Goal: Task Accomplishment & Management: Manage account settings

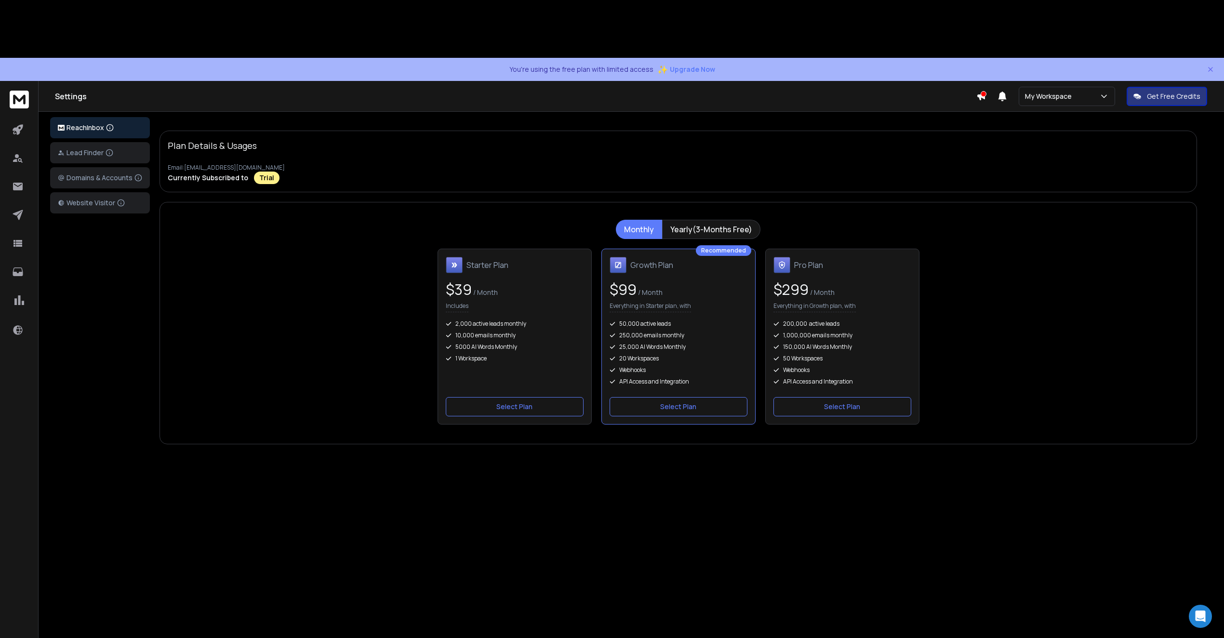
click at [20, 99] on icon at bounding box center [19, 100] width 19 height 18
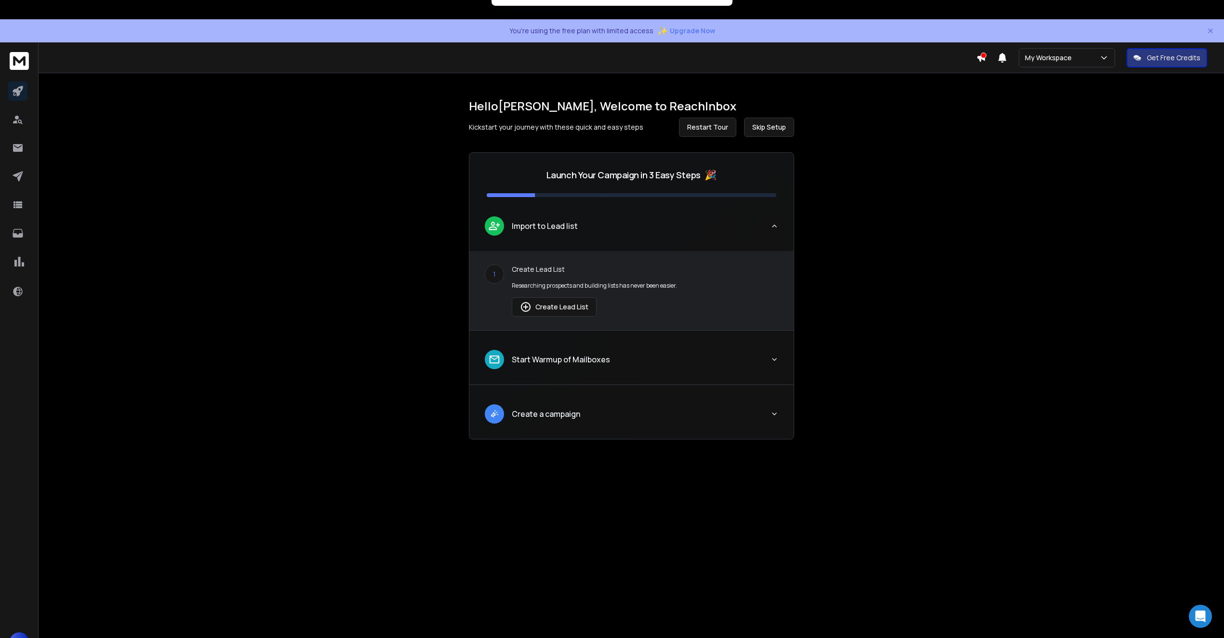
click at [700, 62] on button "Enable" at bounding box center [695, 62] width 51 height 24
click at [22, 148] on icon at bounding box center [18, 148] width 10 height 8
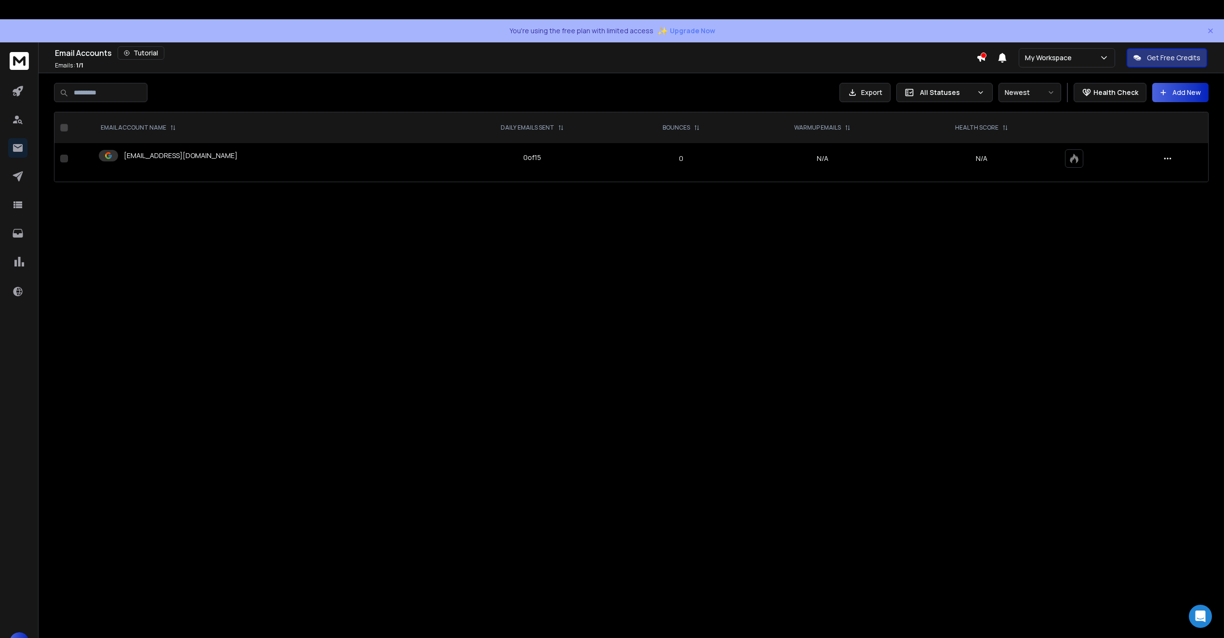
click at [20, 60] on icon at bounding box center [19, 61] width 19 height 18
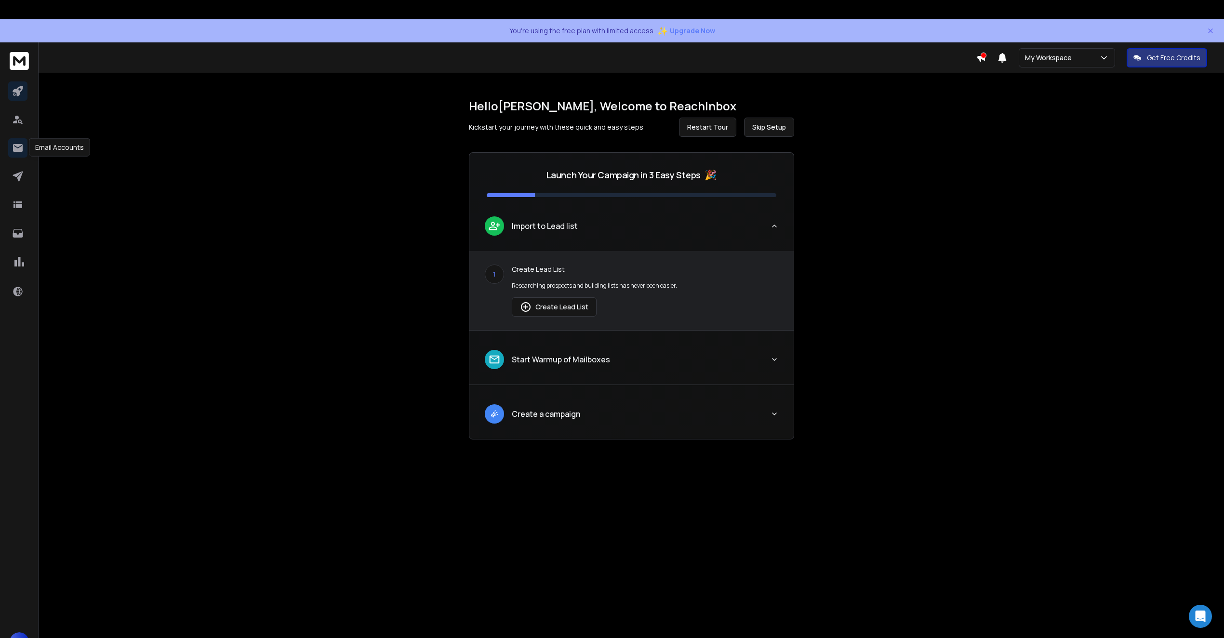
click at [22, 149] on icon at bounding box center [18, 148] width 10 height 8
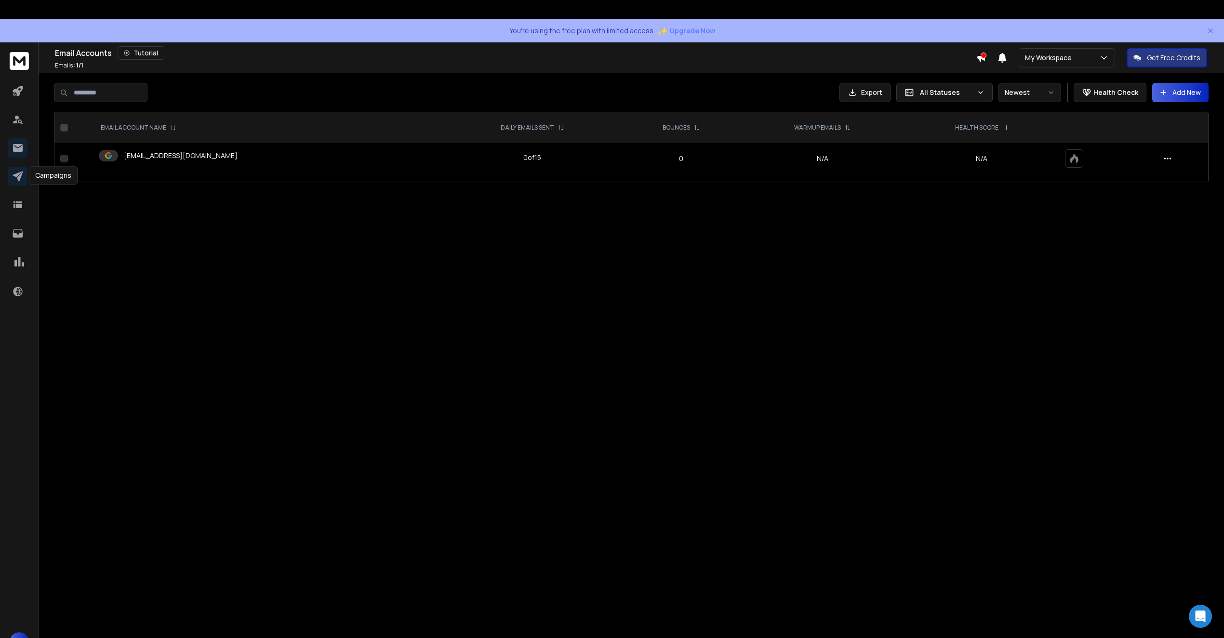
click at [18, 175] on icon at bounding box center [18, 177] width 10 height 10
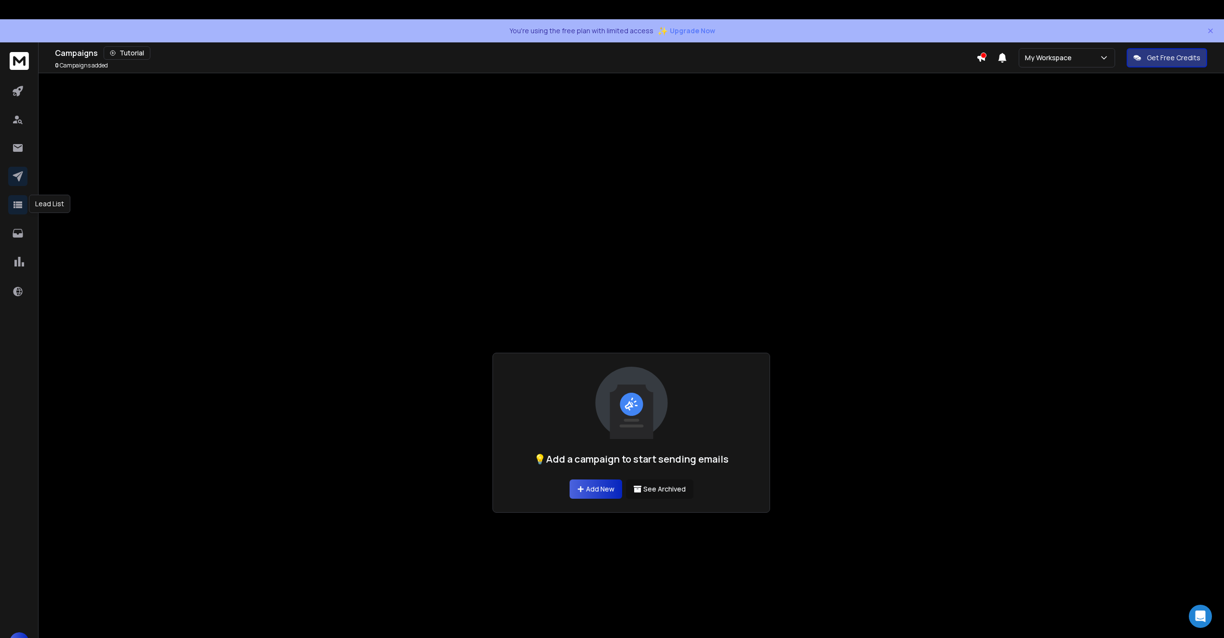
click at [18, 205] on icon at bounding box center [17, 204] width 9 height 7
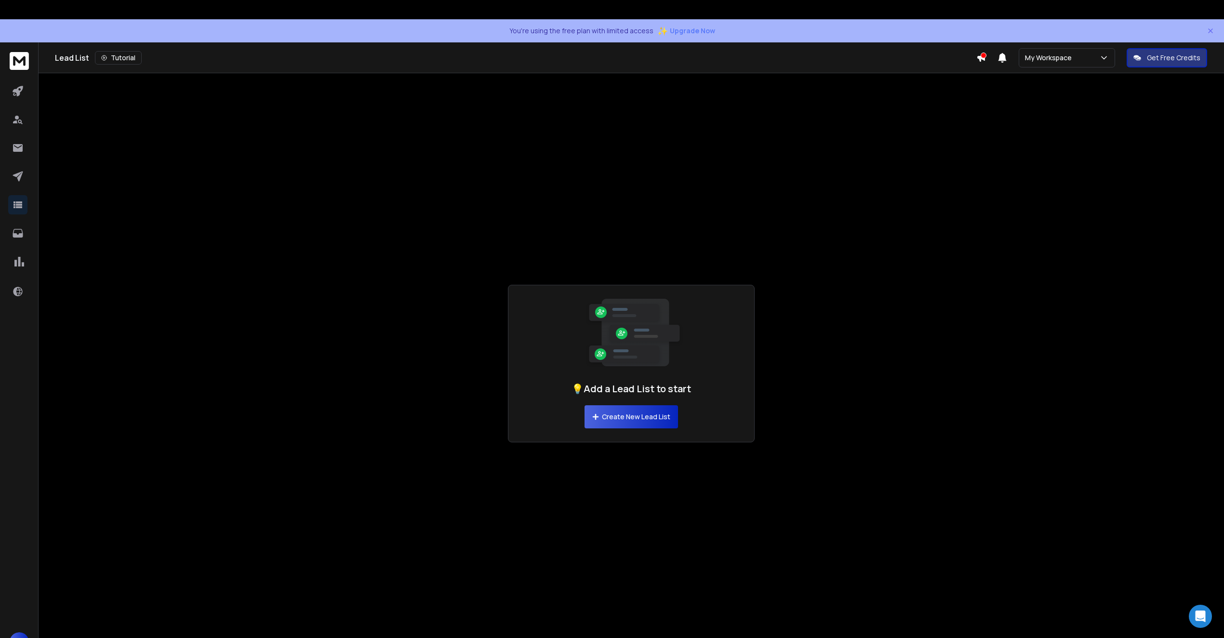
click at [18, 64] on icon at bounding box center [19, 61] width 19 height 18
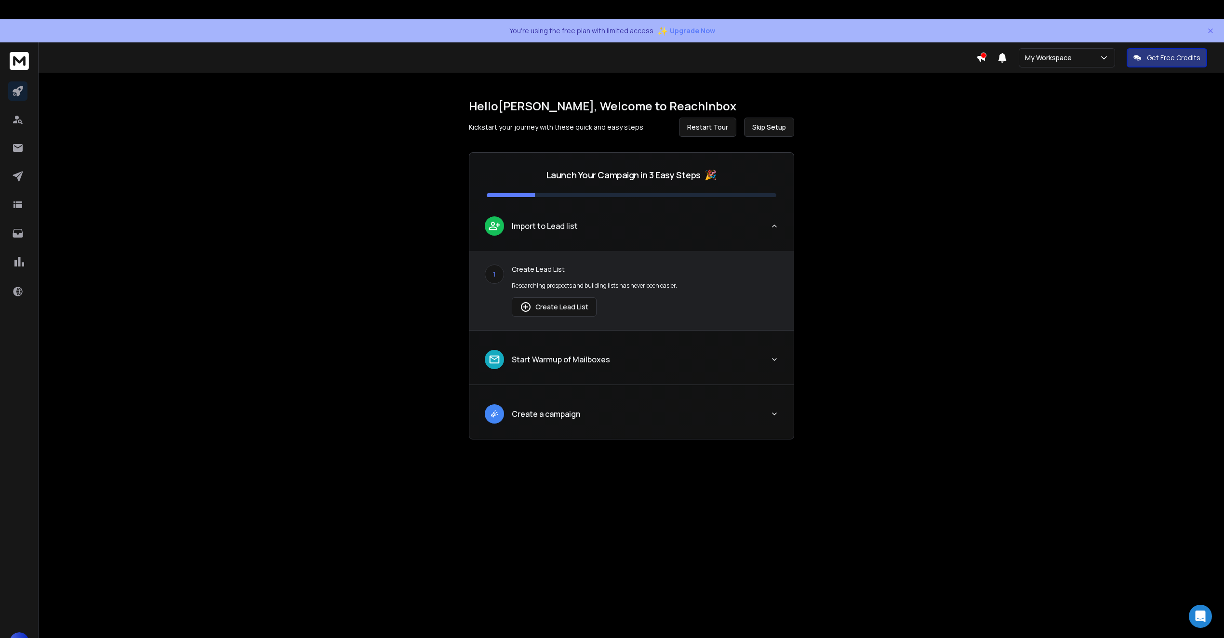
click at [588, 361] on p "Start Warmup of Mailboxes" at bounding box center [561, 360] width 98 height 12
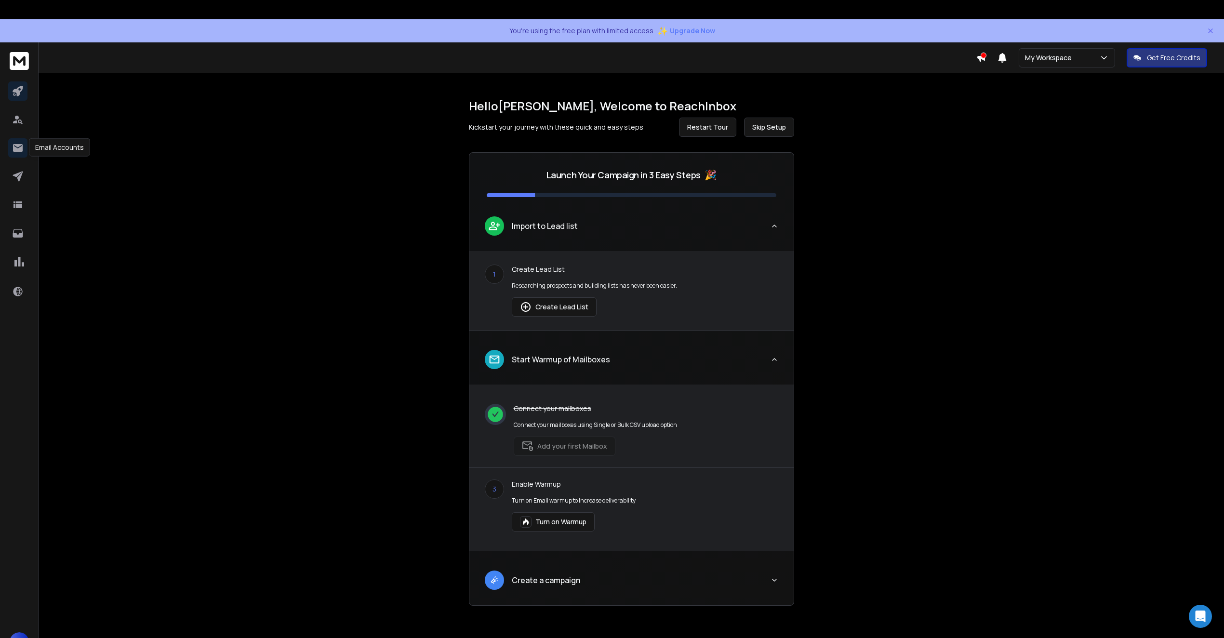
click at [26, 149] on link at bounding box center [17, 147] width 19 height 19
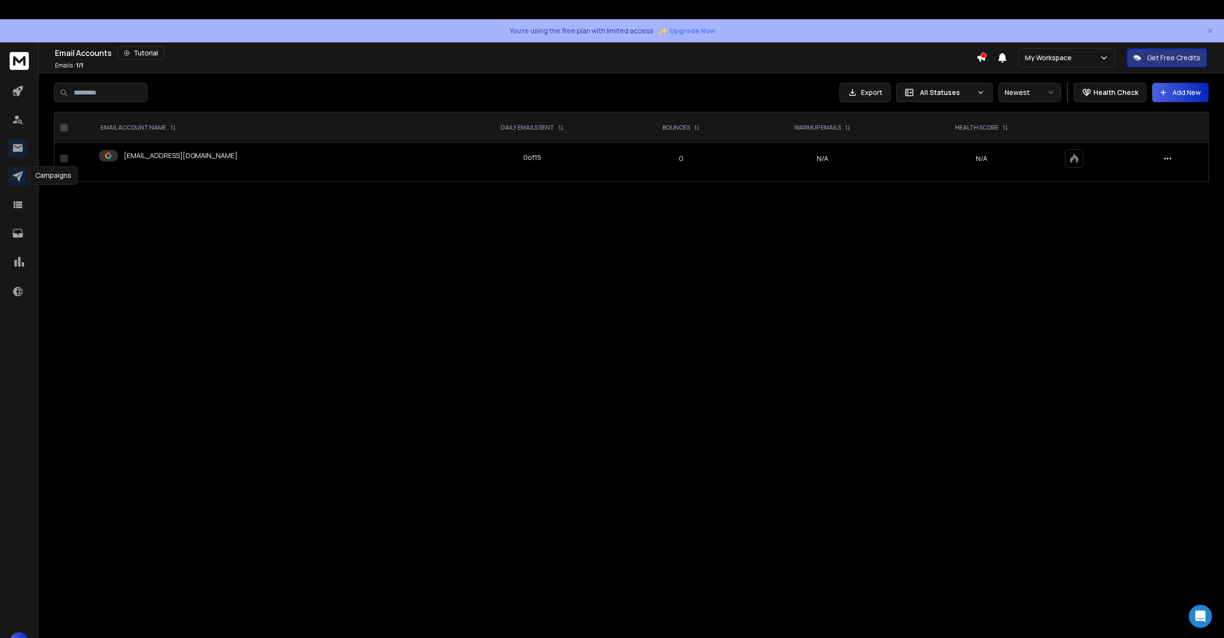
click at [18, 175] on icon at bounding box center [18, 177] width 12 height 12
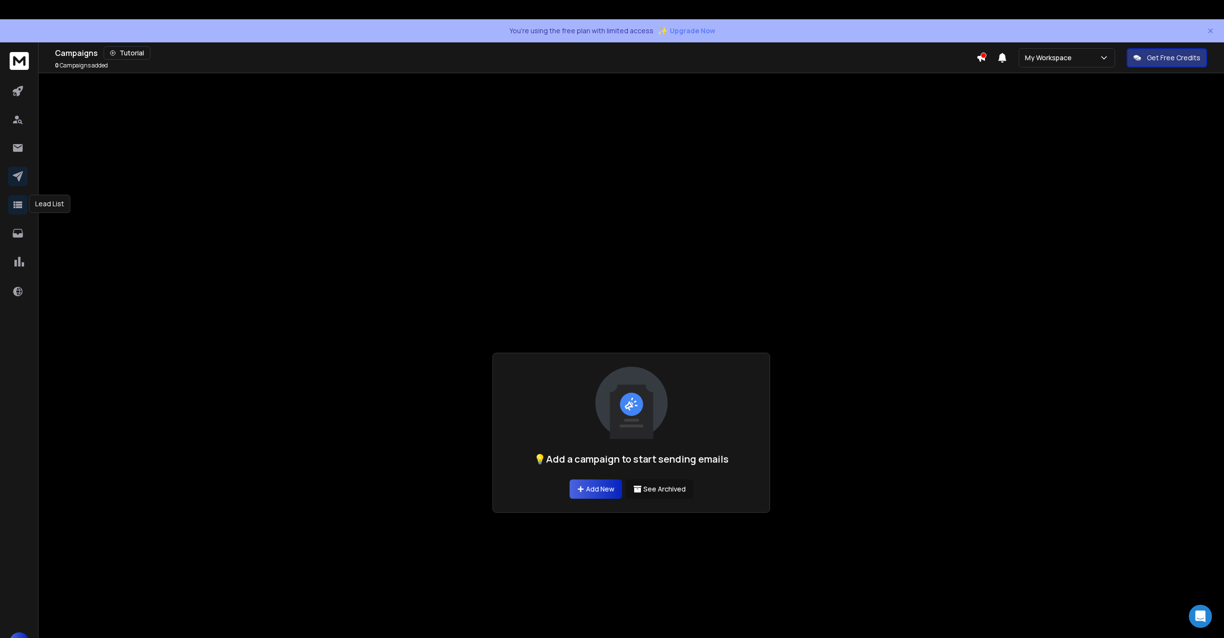
click at [20, 203] on icon at bounding box center [18, 205] width 12 height 12
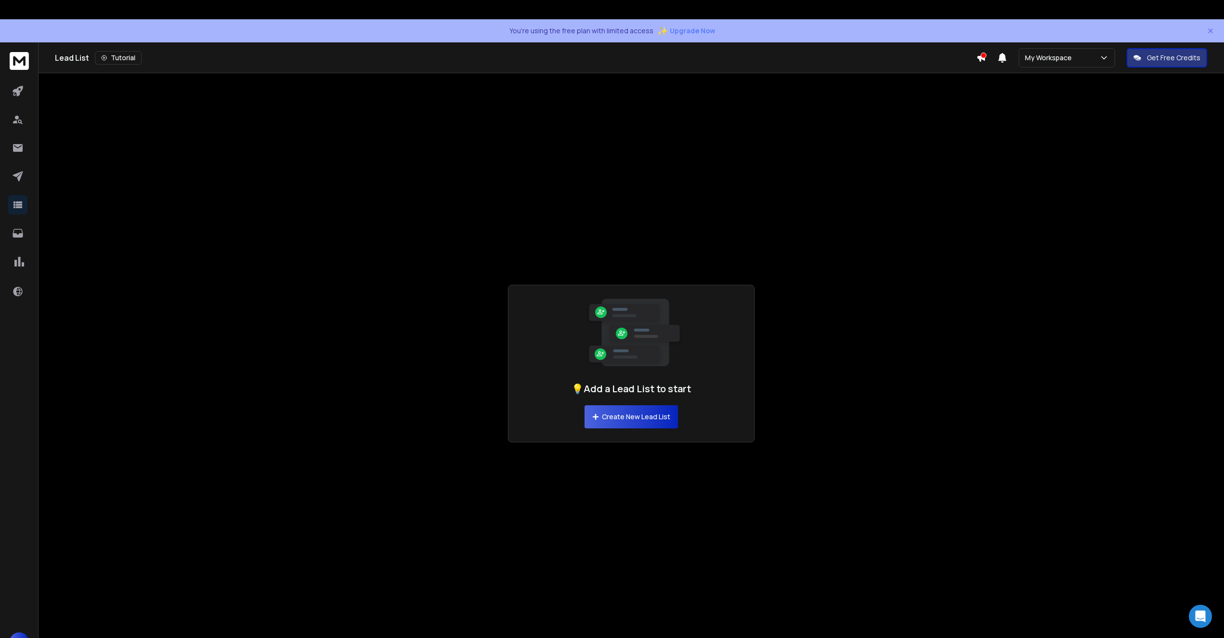
click at [646, 416] on button "Create New Lead List" at bounding box center [632, 416] width 94 height 23
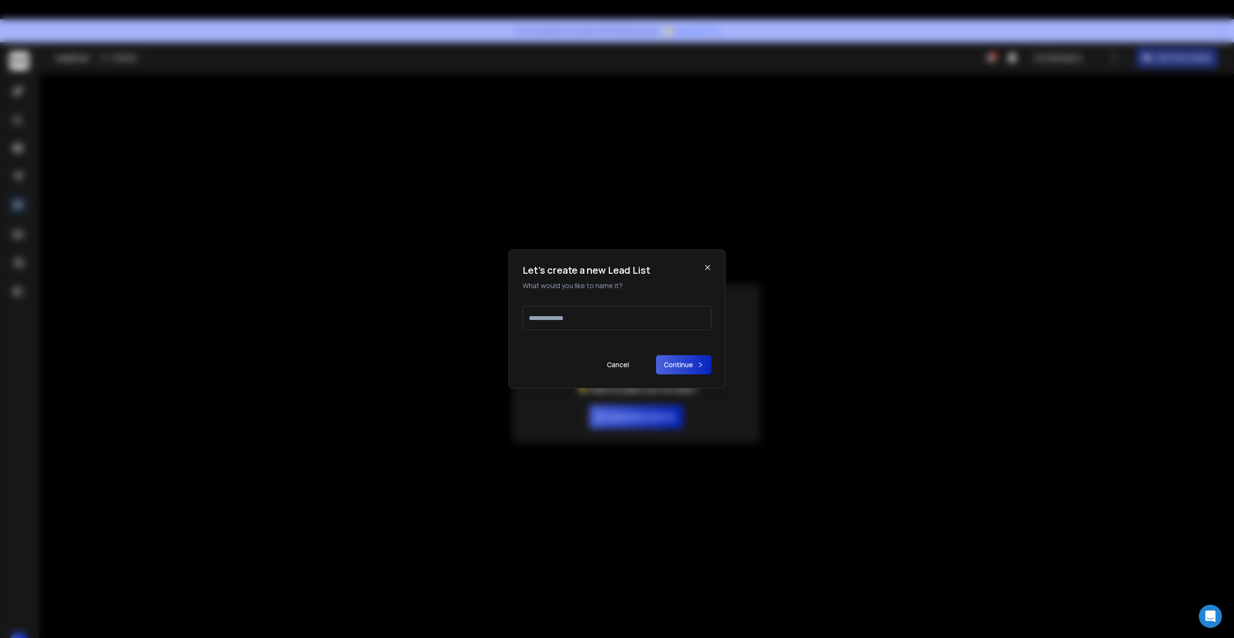
click at [583, 315] on input at bounding box center [616, 318] width 189 height 24
type input "**********"
click at [688, 363] on button "Continue" at bounding box center [683, 364] width 55 height 19
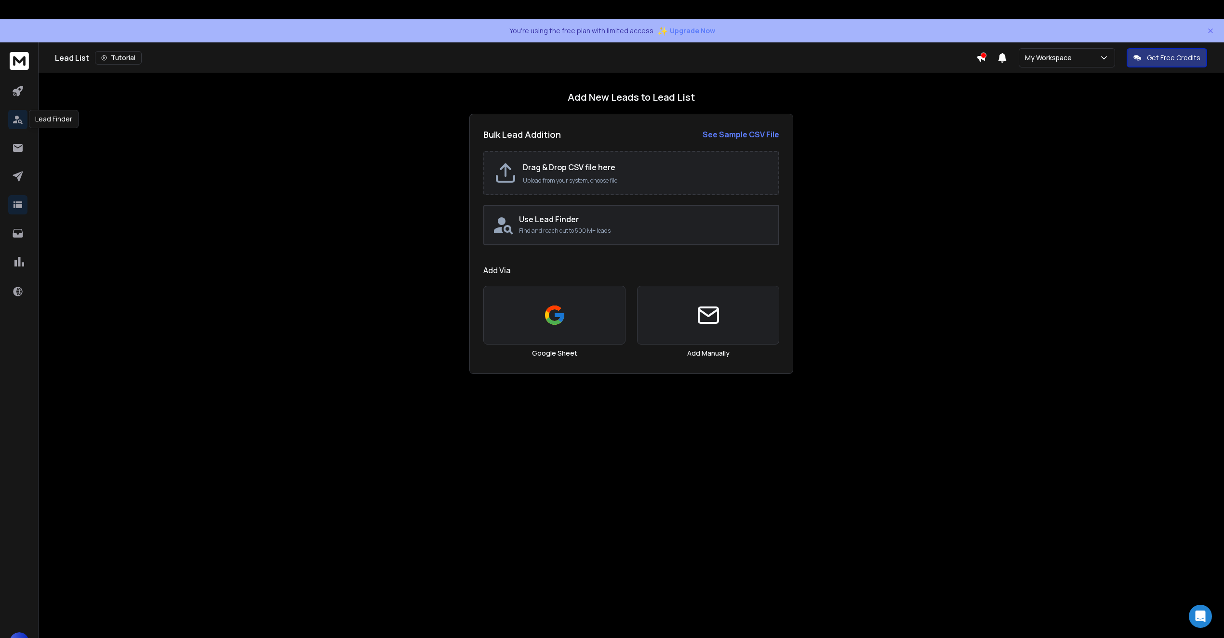
click at [24, 118] on link at bounding box center [17, 119] width 19 height 19
